Goal: Find specific page/section: Find specific page/section

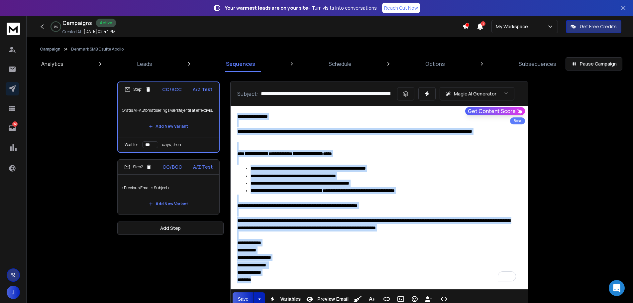
click at [62, 65] on p "Analytics" at bounding box center [52, 64] width 22 height 8
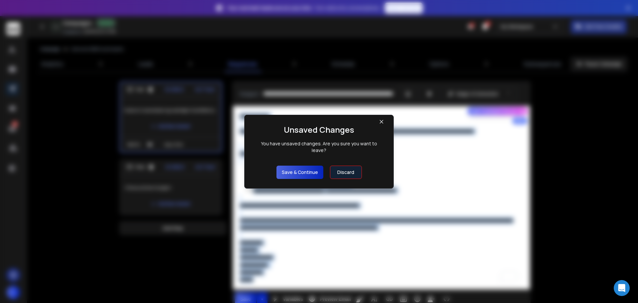
click at [346, 168] on button "Discard" at bounding box center [346, 172] width 32 height 13
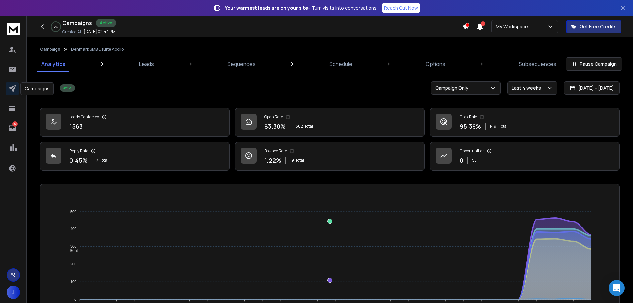
click at [10, 86] on icon at bounding box center [12, 89] width 8 height 8
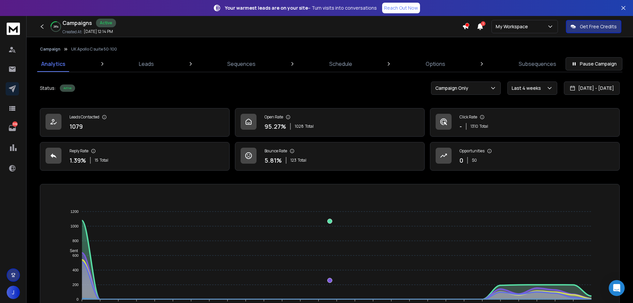
scroll to position [150, 0]
